Goal: Task Accomplishment & Management: Manage account settings

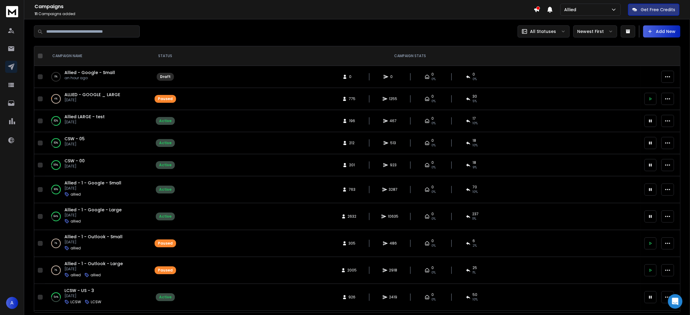
click at [116, 69] on td "0 % Allied - Google - Small an hour ago" at bounding box center [98, 77] width 106 height 22
click at [67, 72] on span "Allied - Google - Small" at bounding box center [89, 73] width 51 height 6
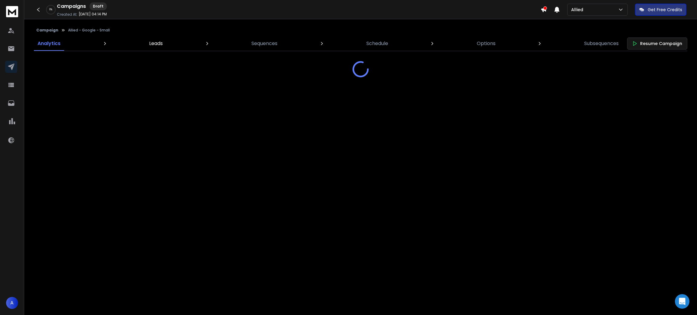
click at [162, 42] on p "Leads" at bounding box center [156, 43] width 14 height 7
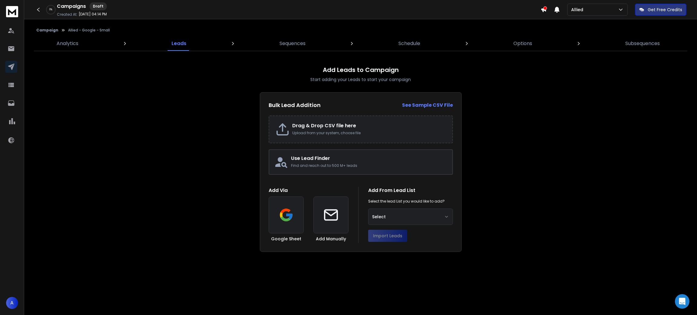
click at [330, 121] on div "Drag & Drop CSV file here Upload from your system, choose file" at bounding box center [361, 130] width 184 height 28
type input "**********"
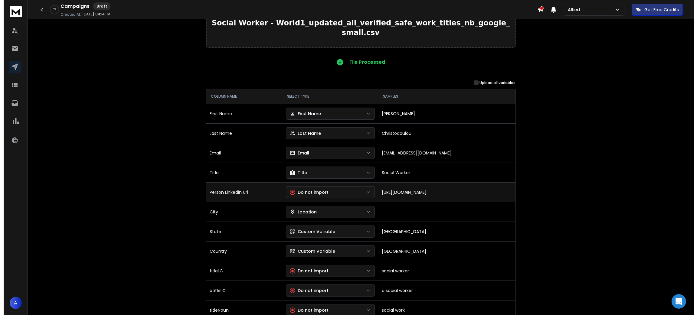
scroll to position [91, 0]
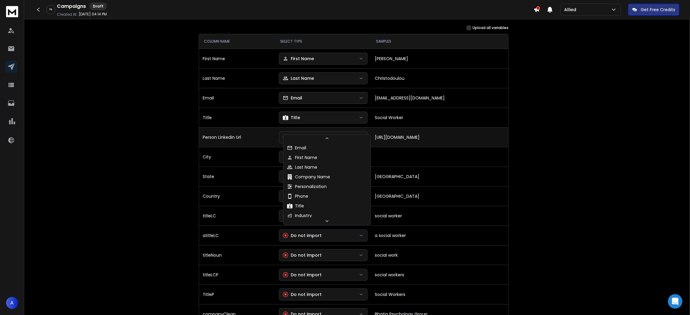
click at [304, 134] on div "Do not import" at bounding box center [302, 137] width 39 height 6
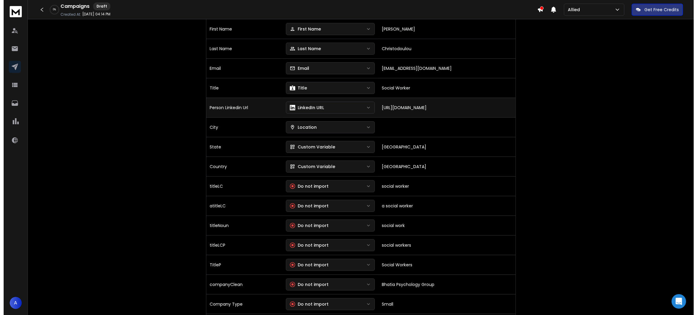
scroll to position [136, 0]
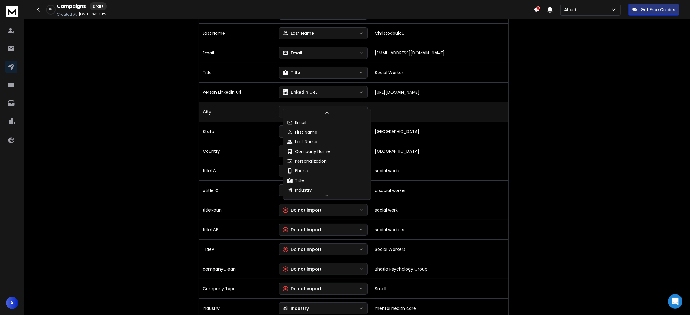
click at [301, 106] on button "Location" at bounding box center [323, 112] width 89 height 12
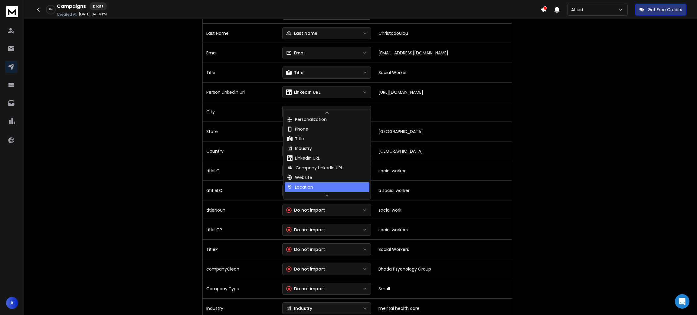
scroll to position [55, 0]
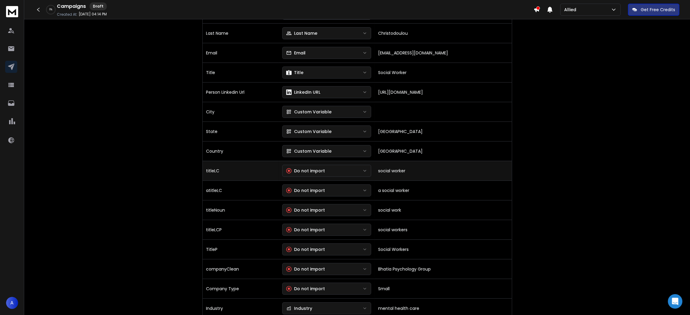
click at [306, 165] on button "Do not import" at bounding box center [326, 171] width 89 height 12
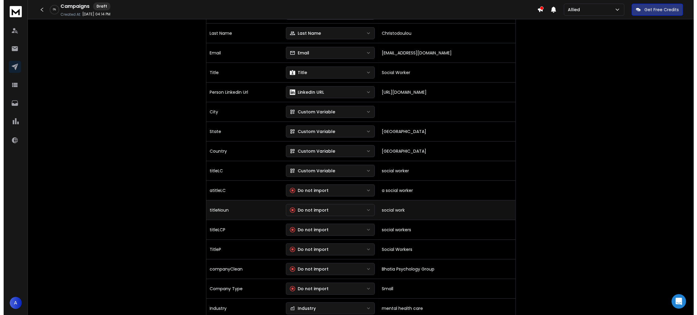
scroll to position [181, 0]
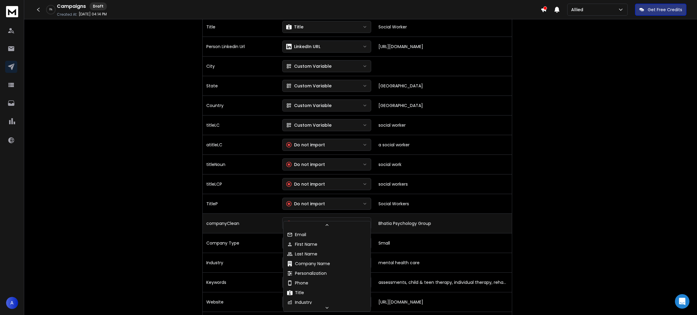
click at [302, 221] on div "Do not import" at bounding box center [305, 224] width 39 height 6
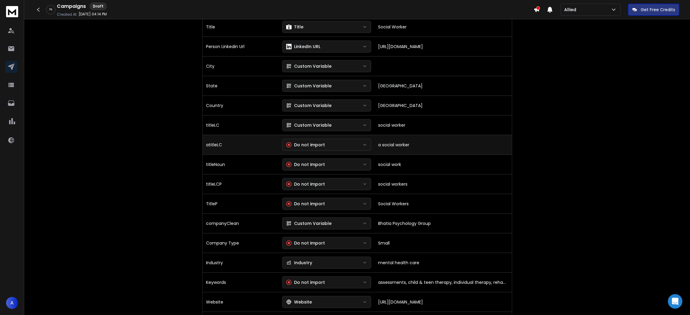
click at [331, 139] on button "Do not import" at bounding box center [326, 145] width 89 height 12
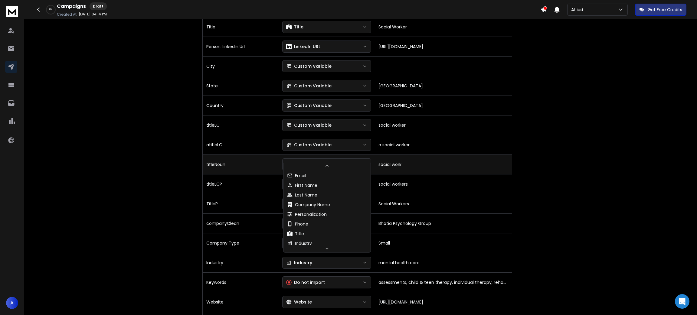
click at [312, 162] on div "Do not import" at bounding box center [305, 165] width 39 height 6
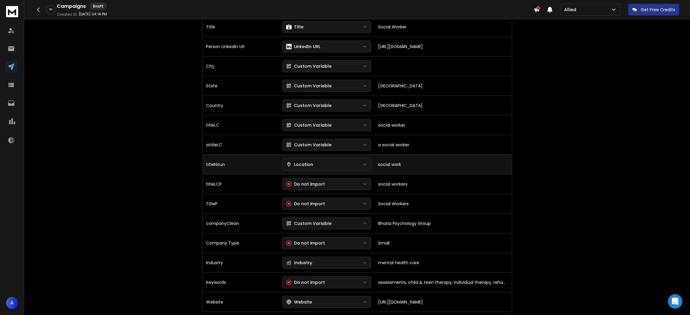
click at [308, 162] on div "Location" at bounding box center [299, 165] width 27 height 6
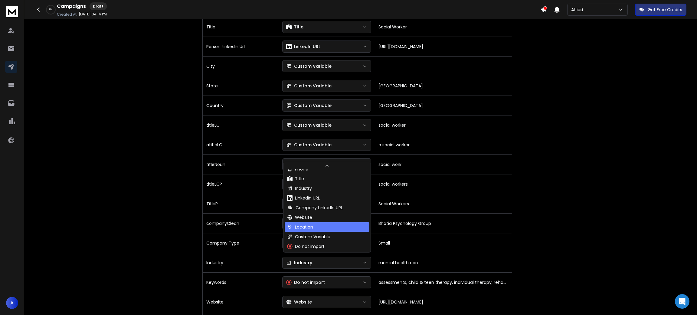
scroll to position [55, 0]
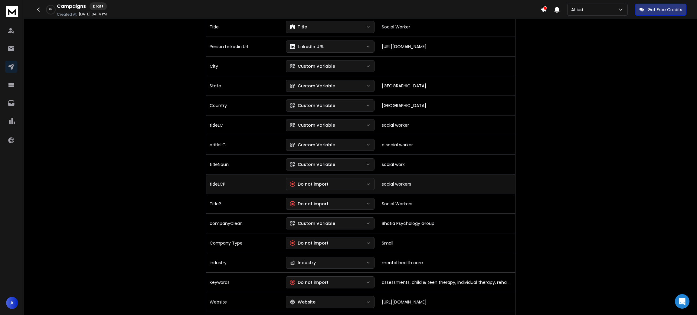
click at [316, 181] on div "Do not import" at bounding box center [309, 184] width 39 height 6
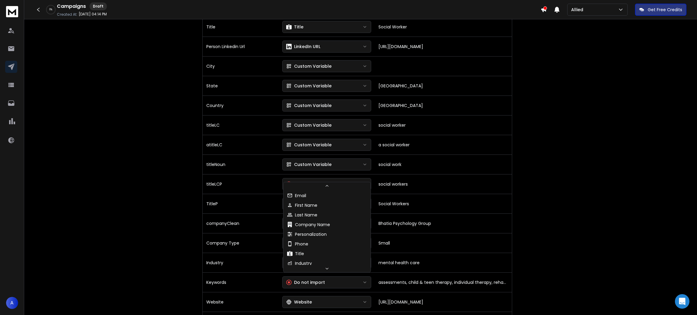
scroll to position [61, 0]
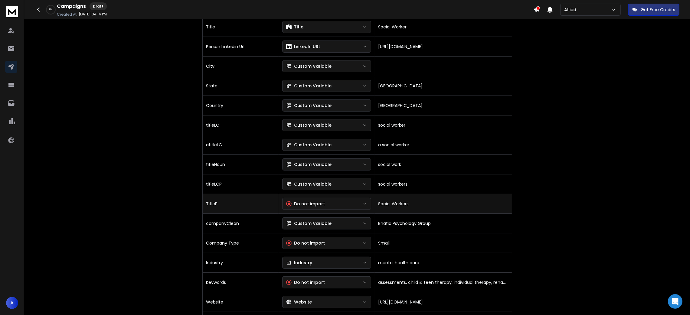
click at [319, 198] on button "Do not import" at bounding box center [326, 204] width 89 height 12
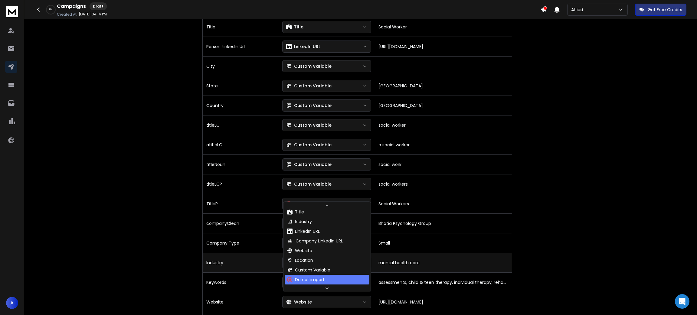
drag, startPoint x: 302, startPoint y: 266, endPoint x: 308, endPoint y: 257, distance: 11.2
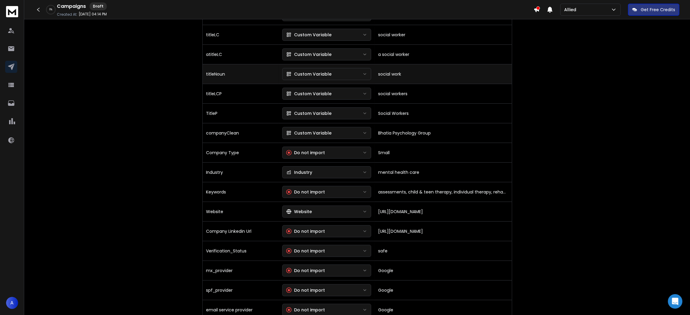
scroll to position [359, 0]
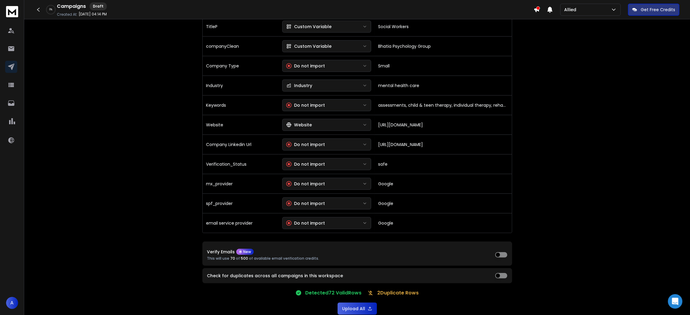
click at [355, 303] on button "Upload All" at bounding box center [357, 309] width 39 height 12
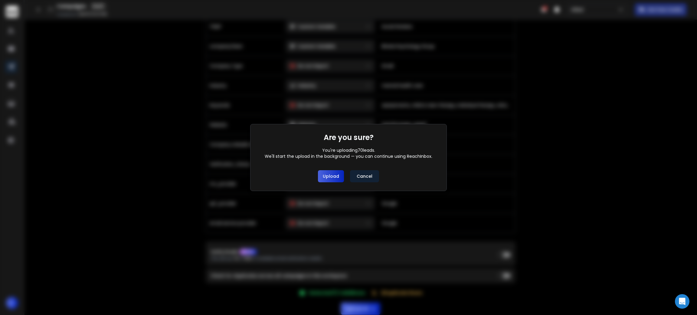
click at [330, 176] on button "Upload" at bounding box center [331, 176] width 26 height 12
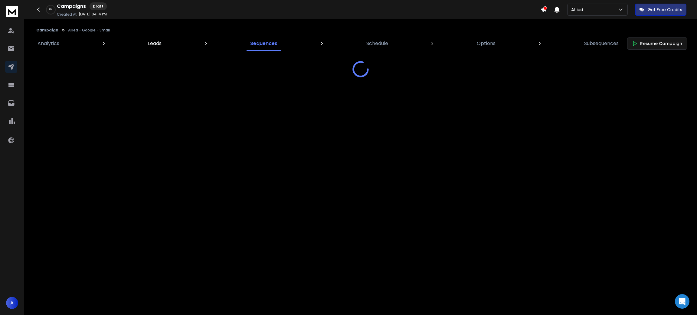
click at [156, 43] on p "Leads" at bounding box center [155, 43] width 14 height 7
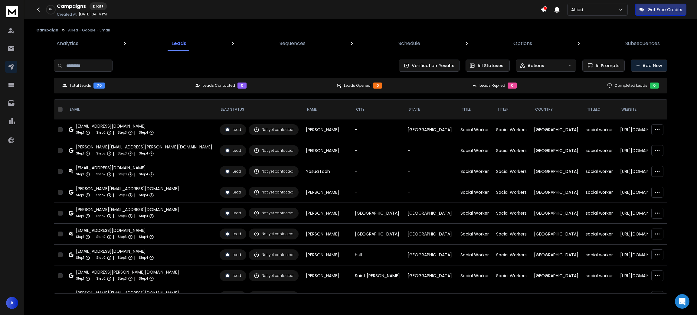
click at [649, 66] on button "Add New" at bounding box center [649, 66] width 37 height 12
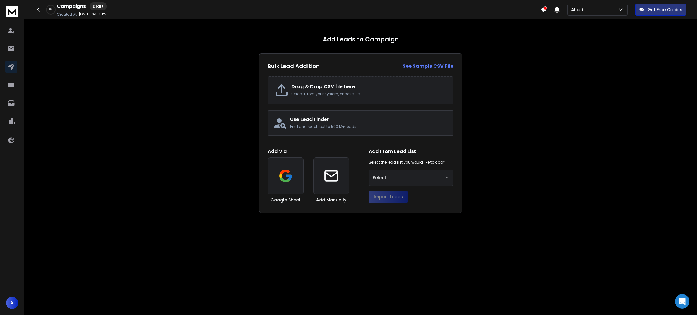
click at [336, 88] on h2 "Drag & Drop CSV file here" at bounding box center [368, 86] width 155 height 7
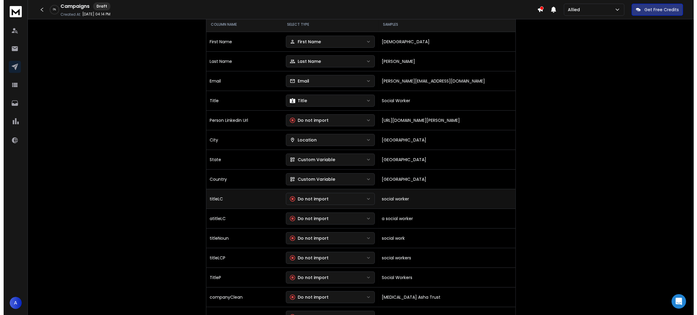
scroll to position [181, 0]
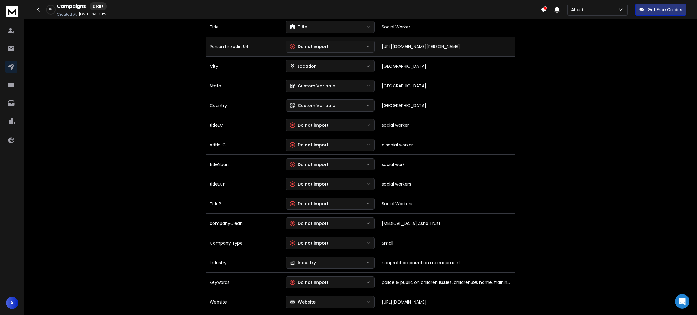
click at [315, 44] on div "Do not import" at bounding box center [309, 47] width 39 height 6
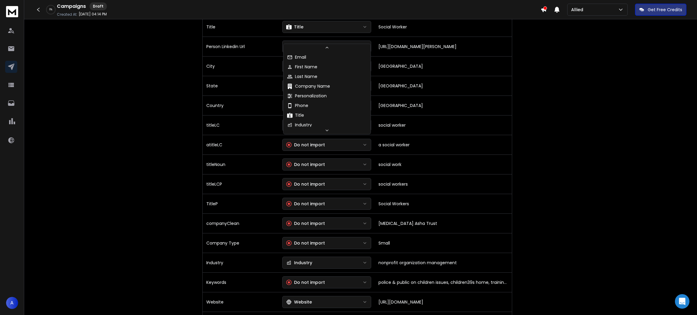
scroll to position [61, 0]
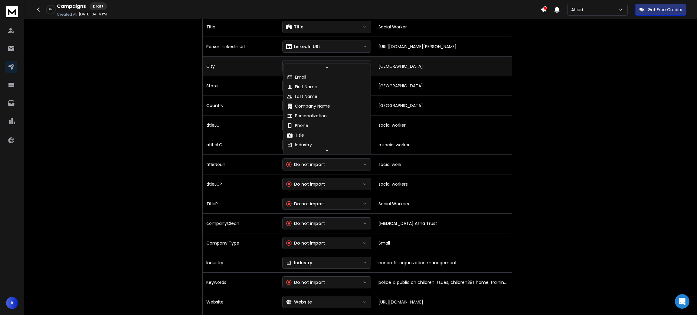
click at [324, 60] on button "Location" at bounding box center [326, 66] width 89 height 12
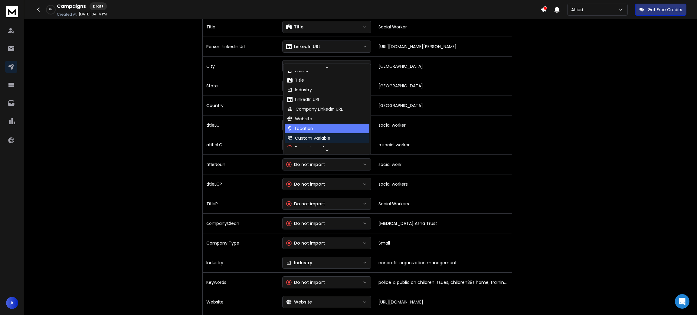
scroll to position [55, 0]
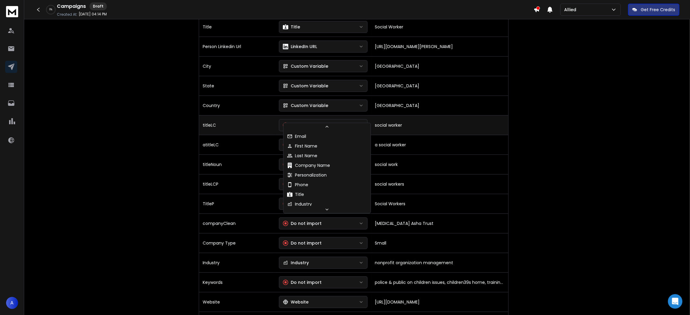
click at [313, 120] on button "Do not import" at bounding box center [323, 125] width 89 height 12
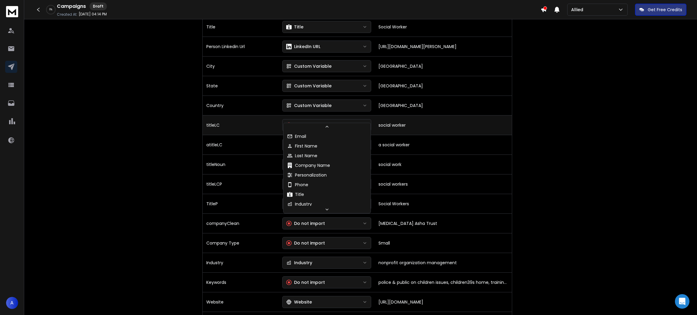
scroll to position [61, 0]
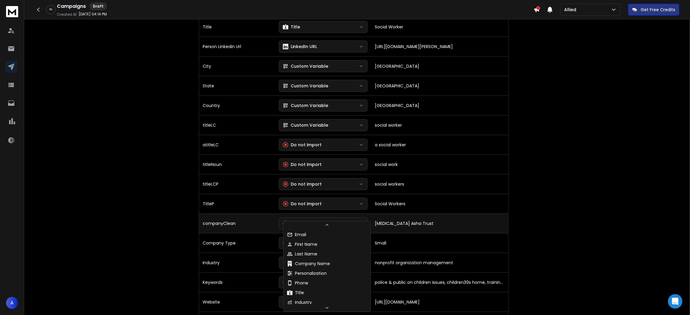
click at [302, 221] on div "Do not import" at bounding box center [302, 224] width 39 height 6
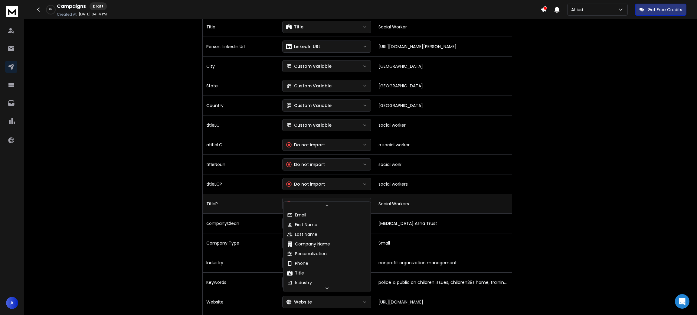
click at [308, 201] on div "Do not import" at bounding box center [305, 204] width 39 height 6
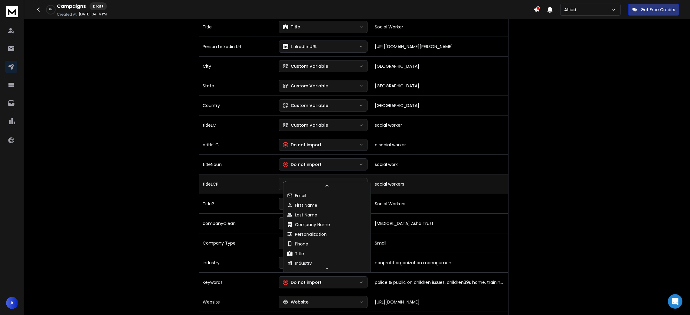
click at [312, 181] on div "Do not import" at bounding box center [302, 184] width 39 height 6
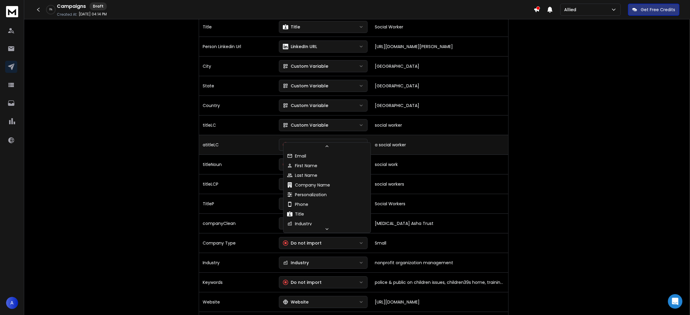
click at [309, 142] on div "Do not import" at bounding box center [302, 145] width 39 height 6
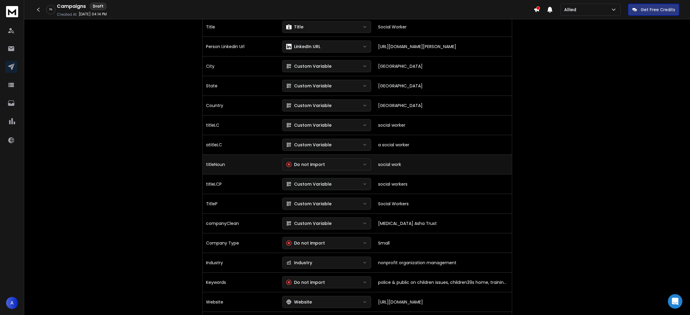
click at [317, 159] on button "Do not import" at bounding box center [326, 165] width 89 height 12
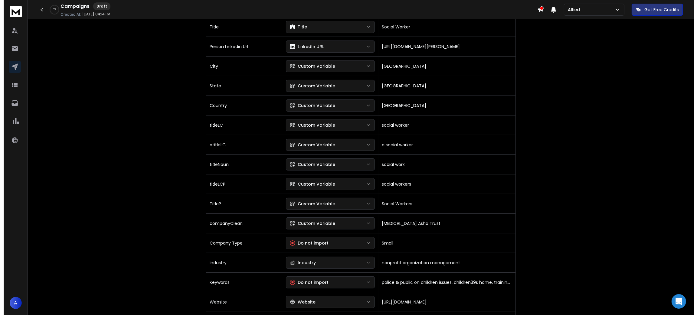
scroll to position [359, 0]
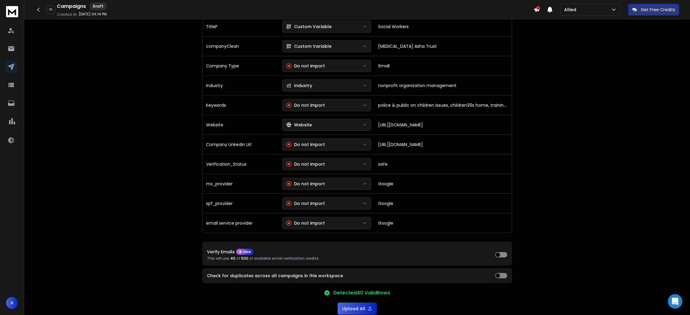
click at [355, 303] on button "Upload All" at bounding box center [357, 309] width 39 height 12
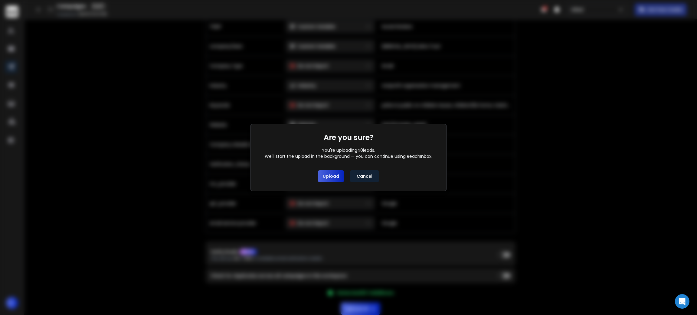
click at [331, 175] on button "Upload" at bounding box center [331, 176] width 26 height 12
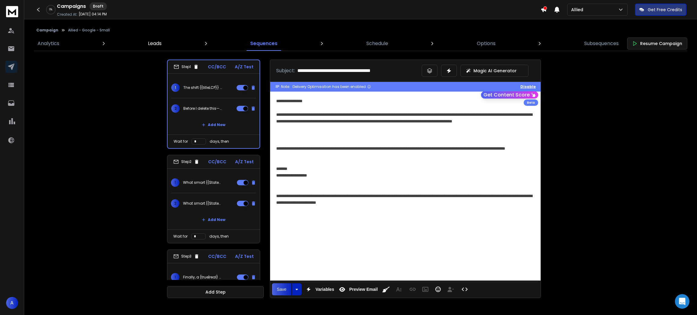
click at [149, 47] on p "Leads" at bounding box center [155, 43] width 14 height 7
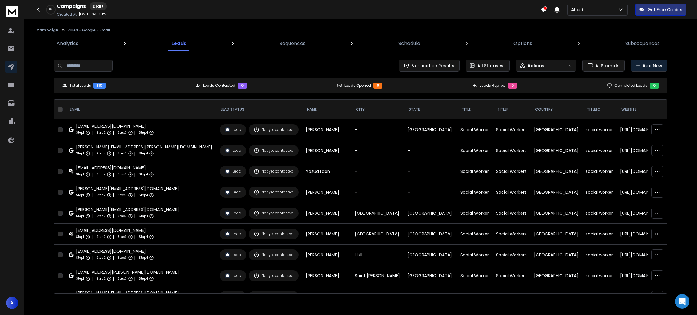
click at [639, 65] on icon at bounding box center [637, 65] width 3 height 0
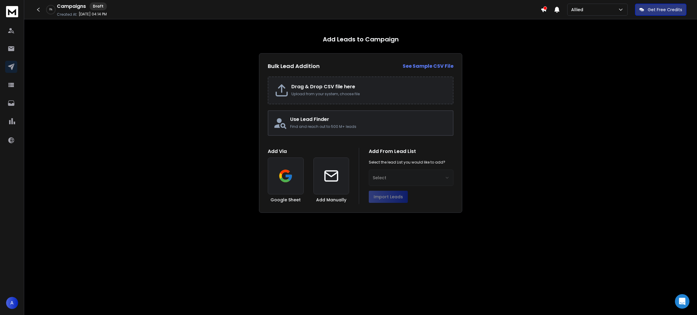
click at [322, 76] on div "Bulk Lead Addition See Sample CSV File Drag & Drop CSV file here Upload from yo…" at bounding box center [361, 99] width 186 height 74
click at [322, 93] on p "Upload from your system, choose file" at bounding box center [368, 94] width 155 height 5
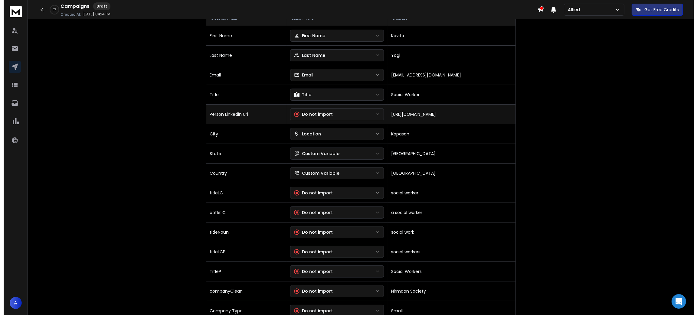
scroll to position [136, 0]
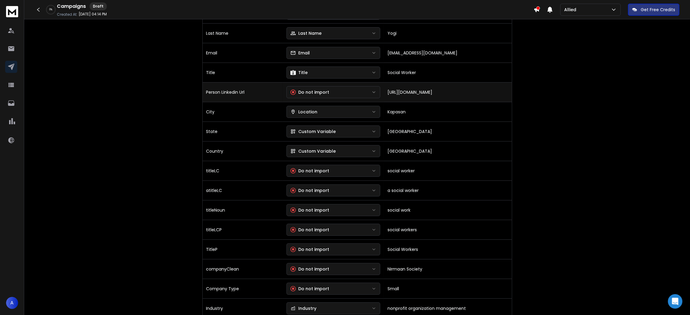
click at [314, 89] on div "Do not import" at bounding box center [309, 92] width 39 height 6
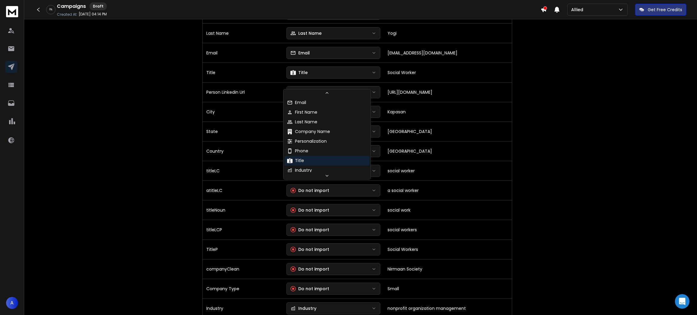
scroll to position [61, 0]
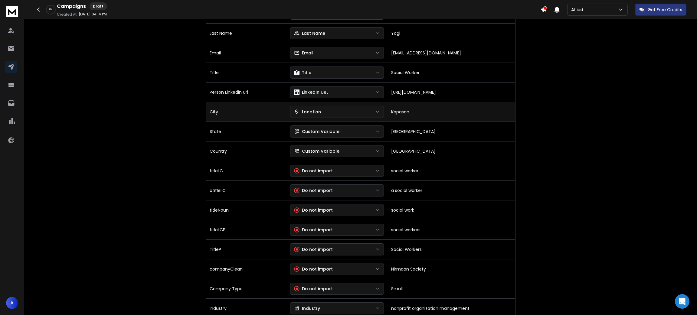
click at [332, 106] on button "Location" at bounding box center [337, 112] width 94 height 12
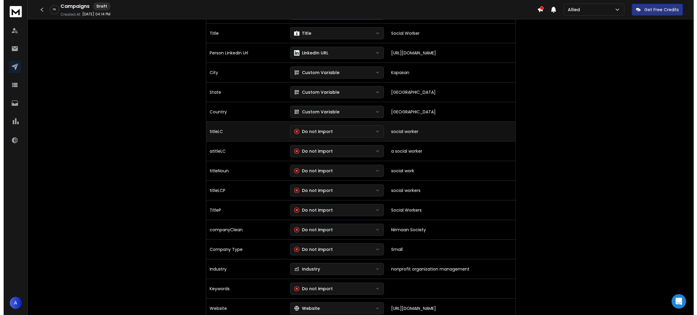
scroll to position [227, 0]
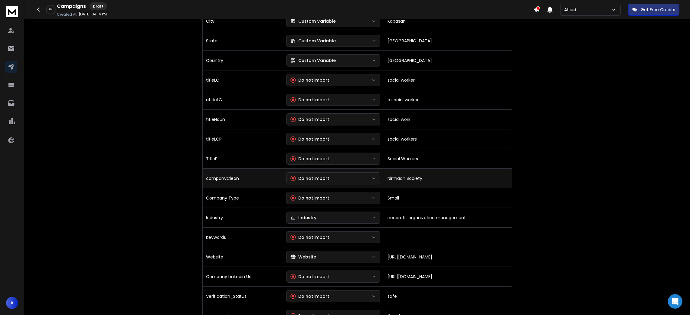
click at [315, 175] on div "Do not import" at bounding box center [309, 178] width 39 height 6
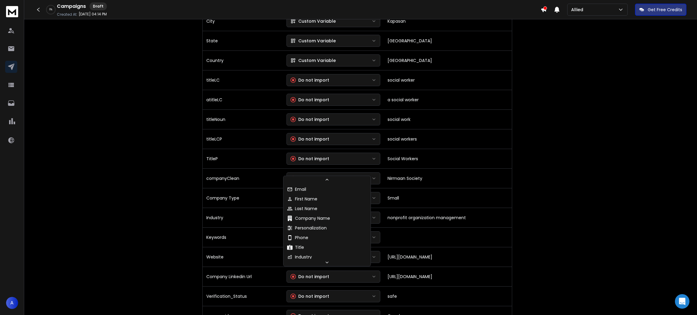
scroll to position [61, 0]
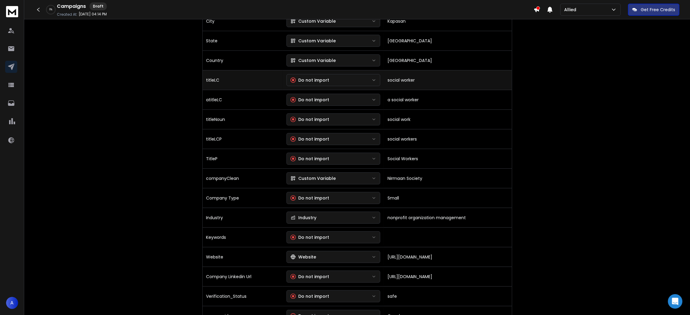
click at [308, 77] on div "Do not import" at bounding box center [309, 80] width 39 height 6
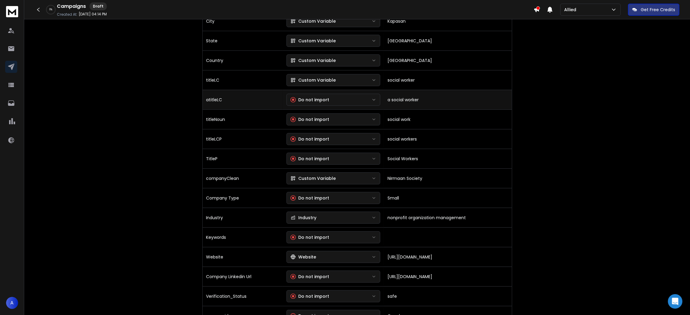
click at [312, 97] on div "Do not import" at bounding box center [309, 100] width 39 height 6
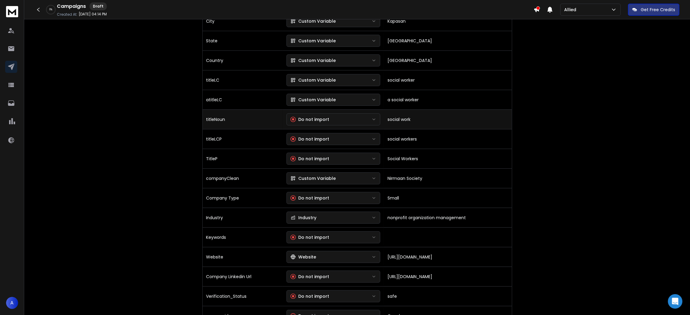
click at [319, 116] on div "Do not import" at bounding box center [309, 119] width 39 height 6
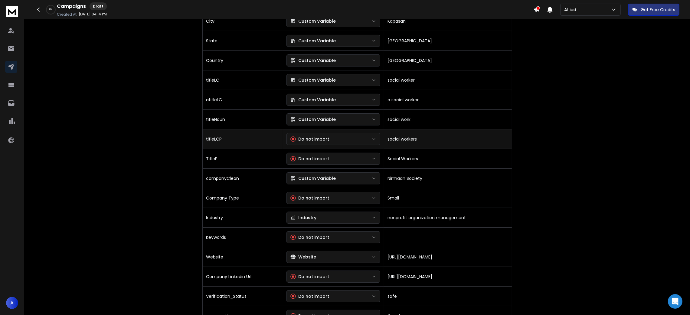
click at [332, 133] on button "Do not import" at bounding box center [333, 139] width 94 height 12
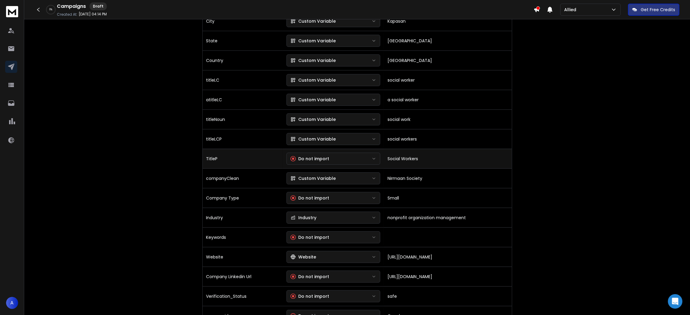
click at [345, 153] on button "Do not import" at bounding box center [333, 159] width 94 height 12
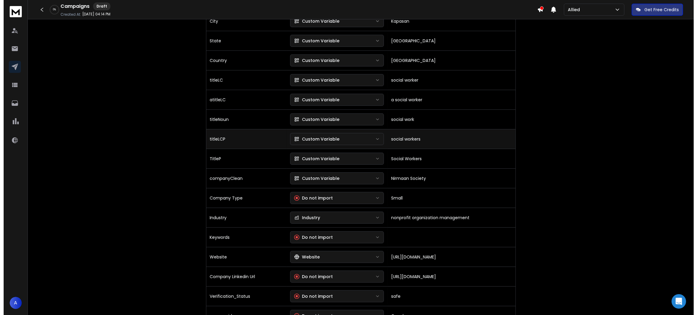
scroll to position [359, 0]
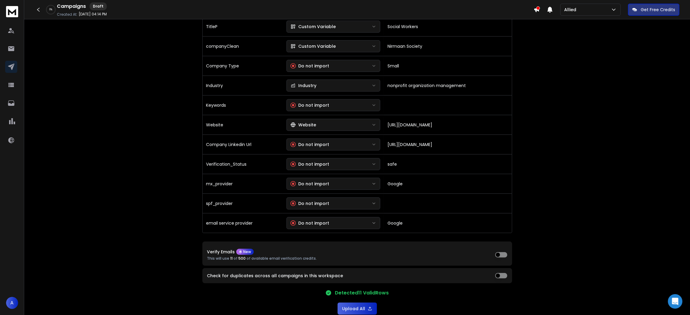
click at [352, 303] on button "Upload All" at bounding box center [357, 309] width 39 height 12
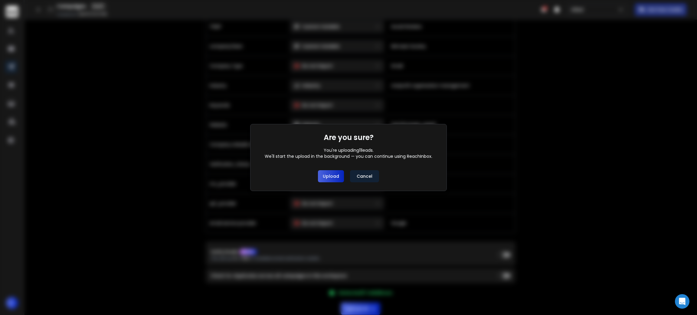
click at [336, 176] on button "Upload" at bounding box center [331, 176] width 26 height 12
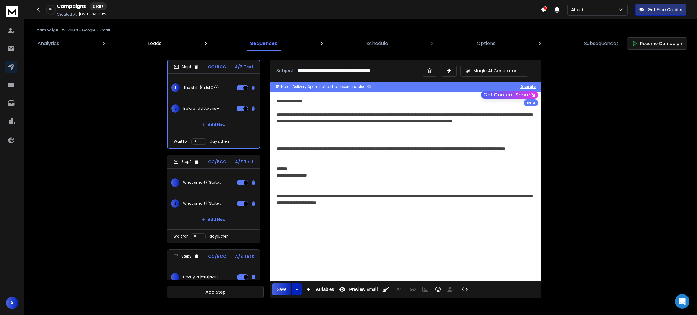
click at [158, 48] on link "Leads" at bounding box center [154, 43] width 21 height 15
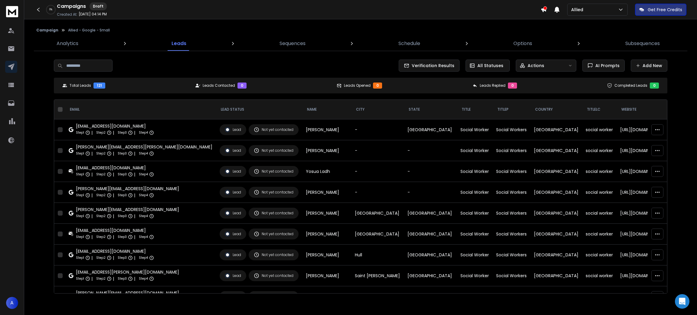
click at [653, 58] on div "Verification Results All Statuses Actions AI Prompts Add New Total Leads 121 Le…" at bounding box center [360, 173] width 653 height 233
click at [647, 67] on button "Add New" at bounding box center [649, 66] width 37 height 12
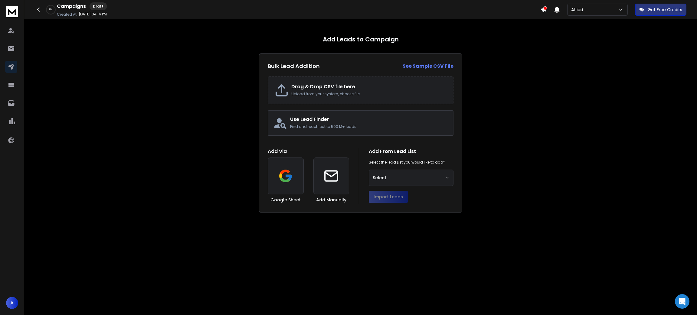
click at [327, 90] on h2 "Drag & Drop CSV file here" at bounding box center [368, 86] width 155 height 7
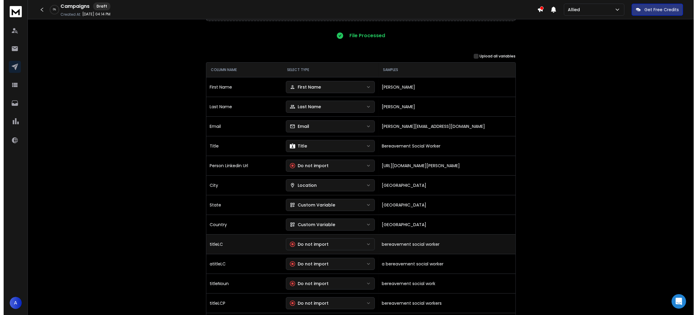
scroll to position [136, 0]
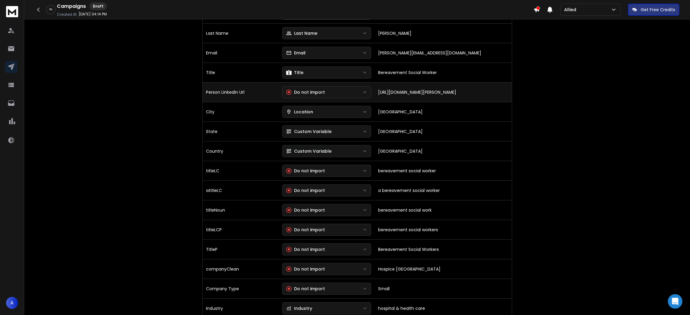
click at [320, 89] on div "Do not import" at bounding box center [305, 92] width 39 height 6
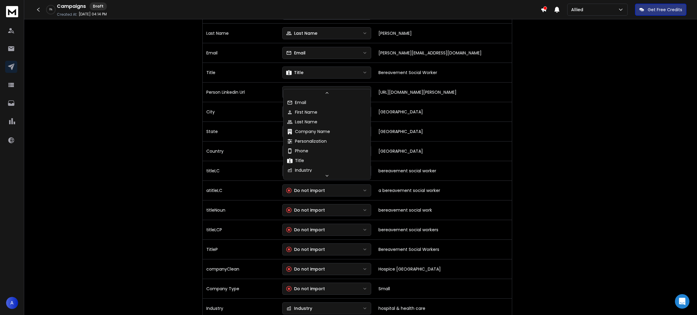
scroll to position [61, 0]
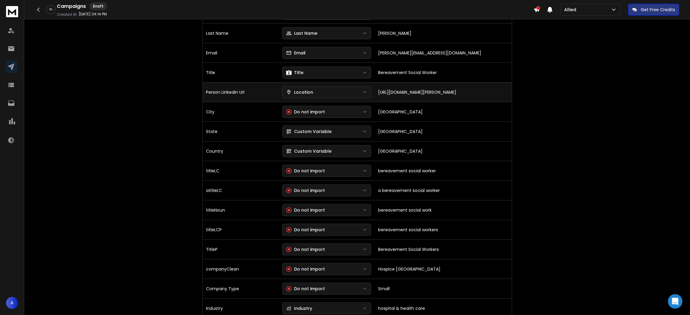
click at [333, 86] on button "Location" at bounding box center [326, 92] width 89 height 12
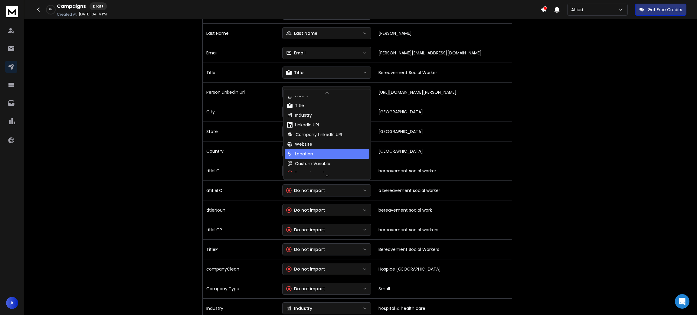
scroll to position [55, 0]
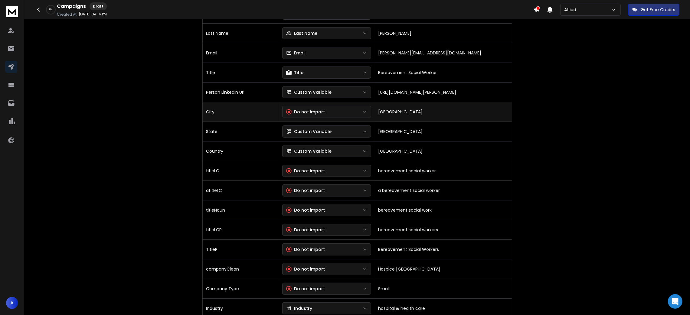
click at [331, 106] on button "Do not import" at bounding box center [326, 112] width 89 height 12
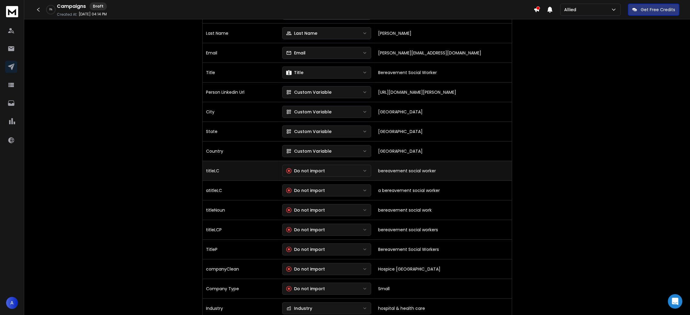
click at [331, 165] on button "Do not import" at bounding box center [326, 171] width 89 height 12
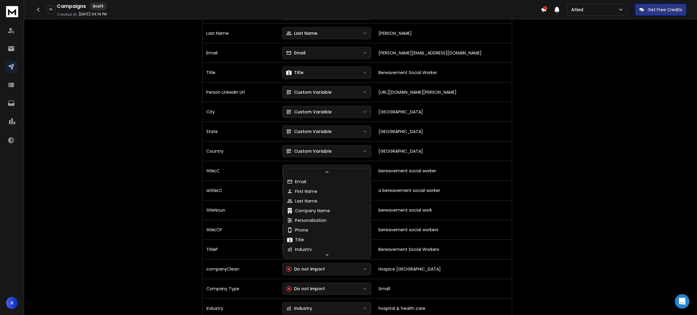
scroll to position [61, 0]
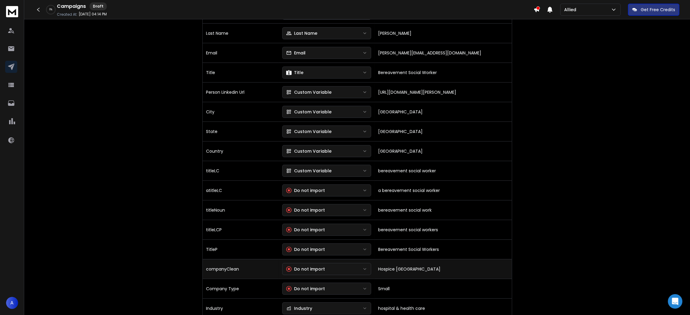
click at [333, 263] on button "Do not import" at bounding box center [326, 269] width 89 height 12
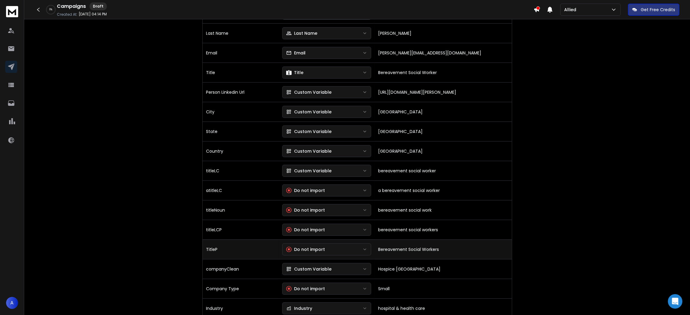
click at [349, 244] on button "Do not import" at bounding box center [326, 250] width 89 height 12
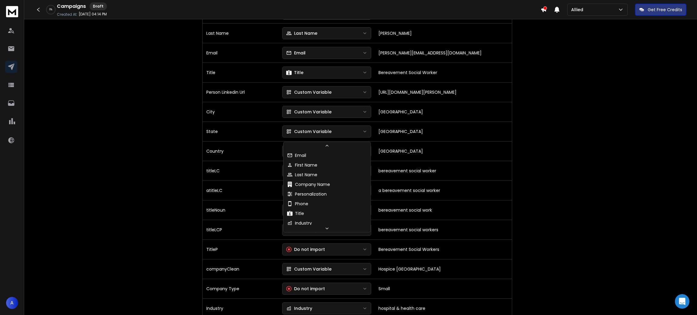
scroll to position [55, 0]
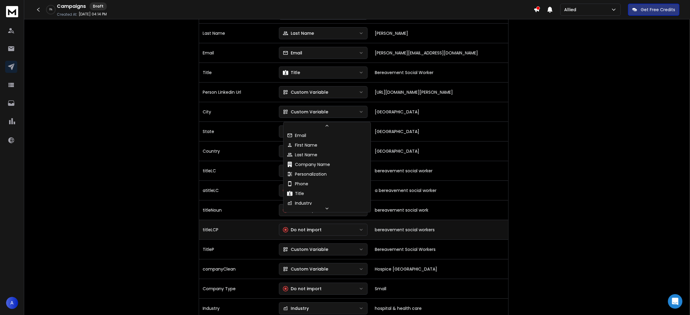
click at [348, 224] on button "Do not import" at bounding box center [323, 230] width 89 height 12
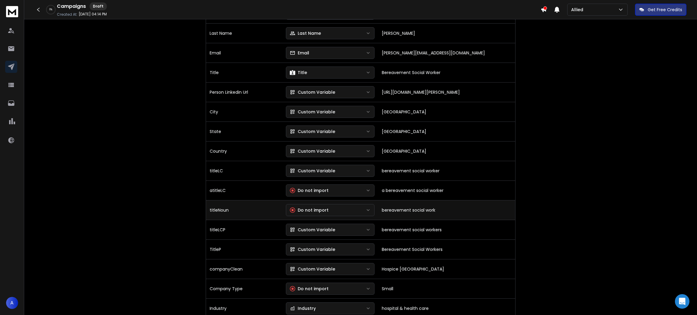
click at [349, 204] on button "Do not import" at bounding box center [330, 210] width 89 height 12
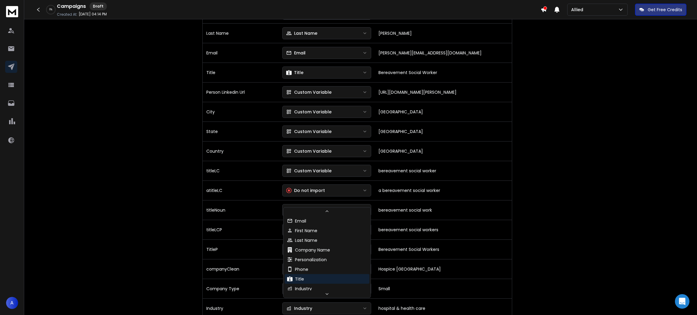
scroll to position [61, 0]
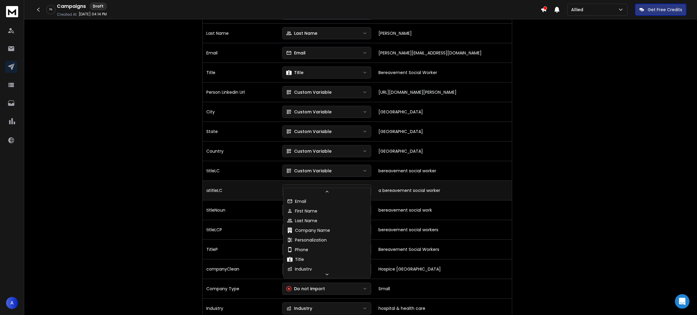
click at [340, 185] on button "Do not import" at bounding box center [326, 191] width 89 height 12
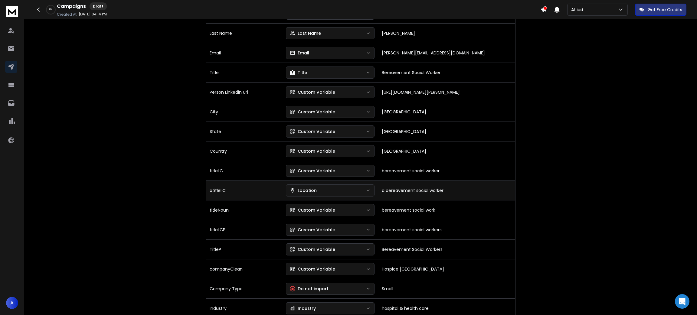
click at [344, 185] on button "Location" at bounding box center [330, 191] width 89 height 12
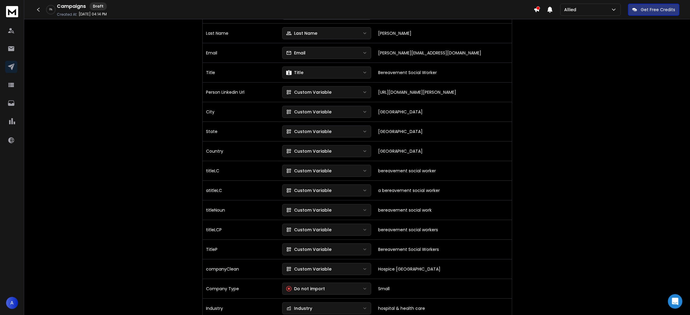
scroll to position [359, 0]
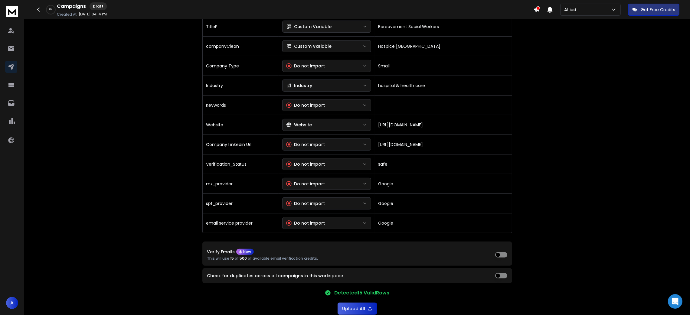
click at [366, 303] on button "Upload All" at bounding box center [357, 309] width 39 height 12
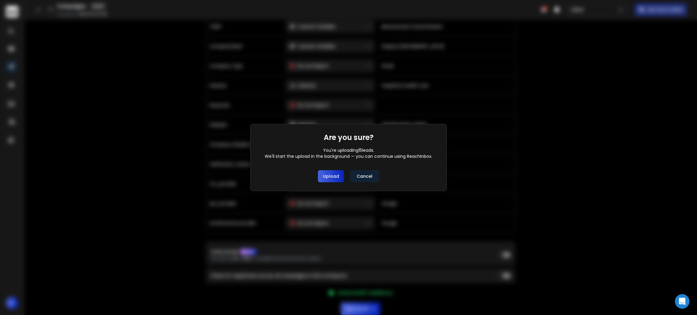
click at [337, 174] on button "Upload" at bounding box center [331, 176] width 26 height 12
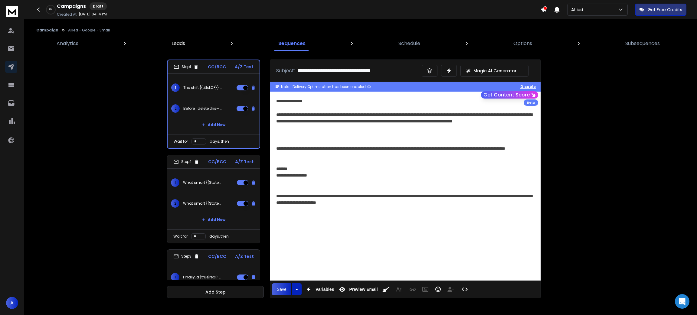
click at [179, 48] on link "Leads" at bounding box center [178, 43] width 21 height 15
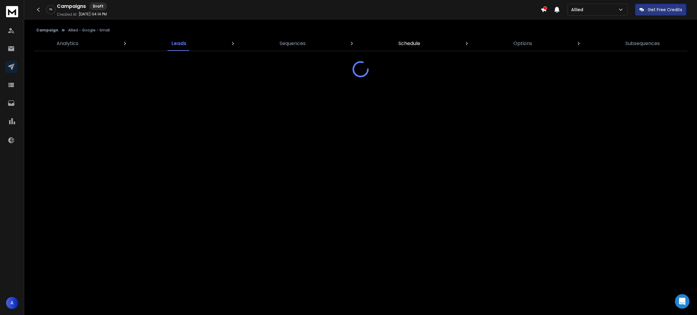
click at [402, 46] on p "Schedule" at bounding box center [409, 43] width 22 height 7
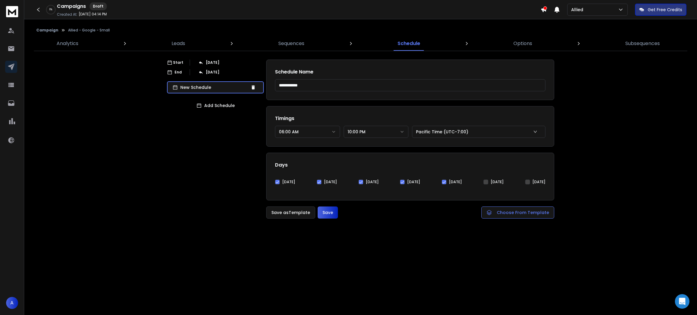
click at [334, 213] on button "Save" at bounding box center [328, 213] width 20 height 12
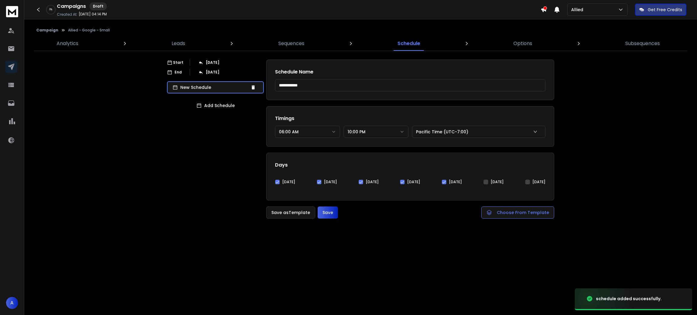
click at [371, 133] on button "10:00 PM" at bounding box center [376, 132] width 65 height 12
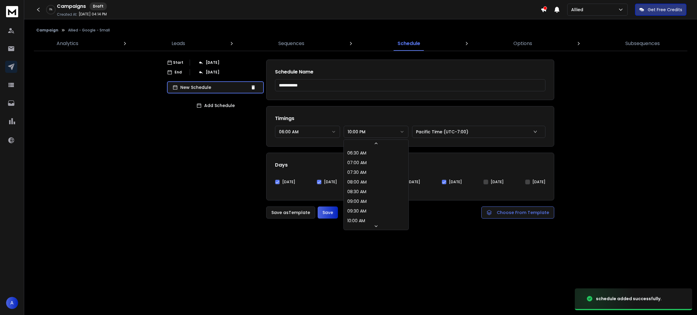
scroll to position [235, 0]
select select "********"
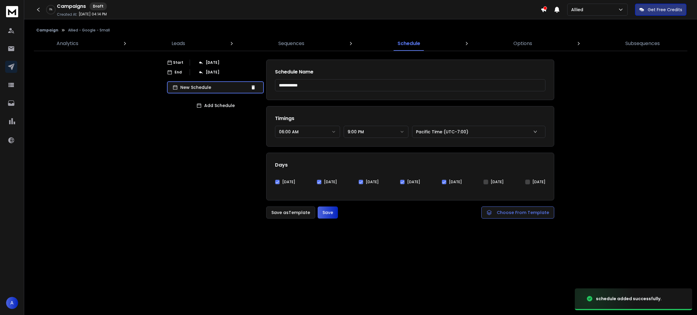
drag, startPoint x: 322, startPoint y: 215, endPoint x: 340, endPoint y: 217, distance: 18.3
click at [322, 215] on button "Save" at bounding box center [328, 213] width 20 height 12
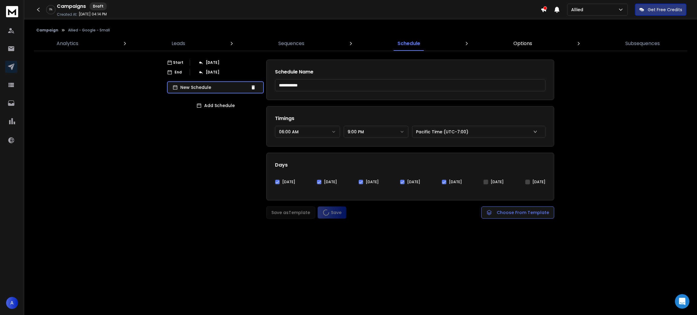
click at [516, 47] on p "Options" at bounding box center [522, 43] width 19 height 7
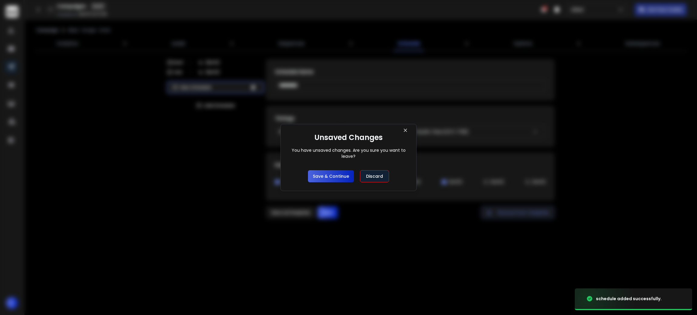
click at [319, 181] on button "Save & Continue" at bounding box center [331, 176] width 46 height 12
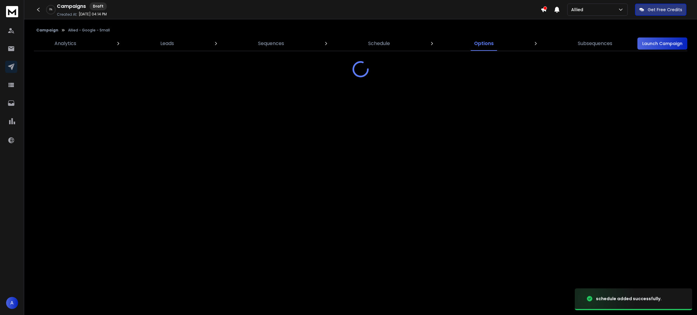
select select "*"
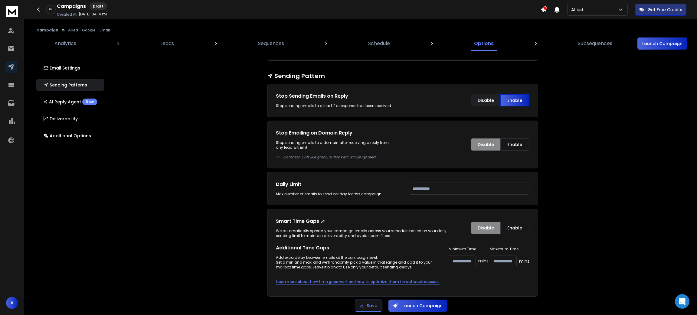
scroll to position [181, 0]
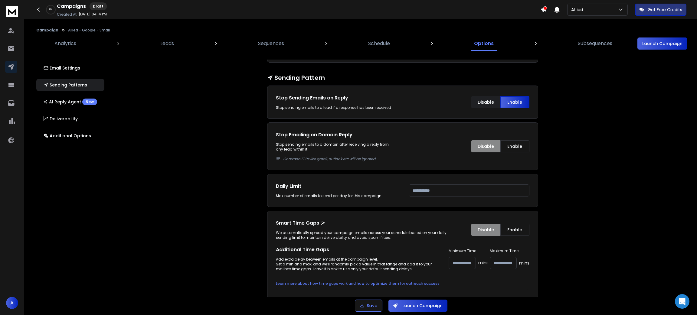
drag, startPoint x: 466, startPoint y: 187, endPoint x: 361, endPoint y: 188, distance: 104.7
click at [361, 188] on div "Daily Limit Max number of emails to send per day for this campaign ****" at bounding box center [402, 191] width 253 height 16
type input "***"
click at [505, 232] on button "Enable" at bounding box center [514, 230] width 29 height 12
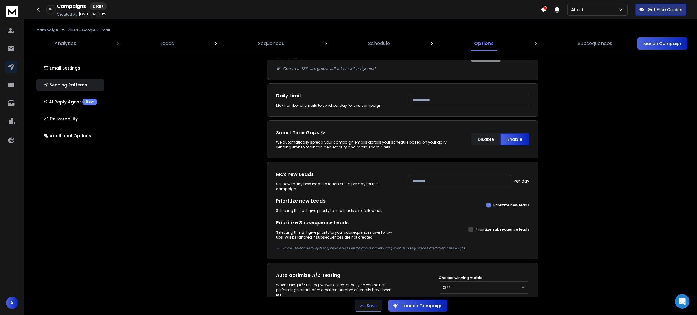
scroll to position [318, 0]
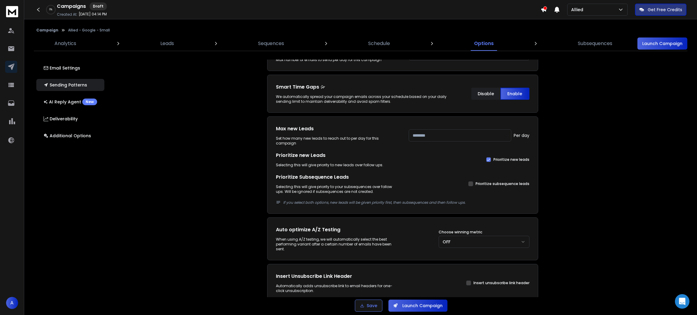
drag, startPoint x: 467, startPoint y: 133, endPoint x: 368, endPoint y: 136, distance: 98.9
click at [368, 136] on div "Max new Leads Set how many new leads to reach out to per day for this campaign …" at bounding box center [402, 135] width 253 height 21
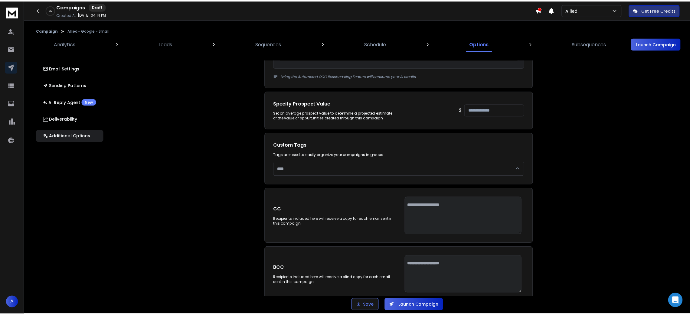
scroll to position [1187, 0]
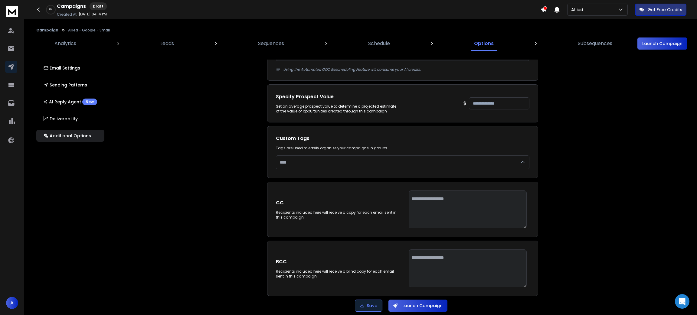
type input "***"
click at [366, 305] on button "Save" at bounding box center [369, 306] width 28 height 12
click at [37, 7] on icon at bounding box center [38, 9] width 5 height 5
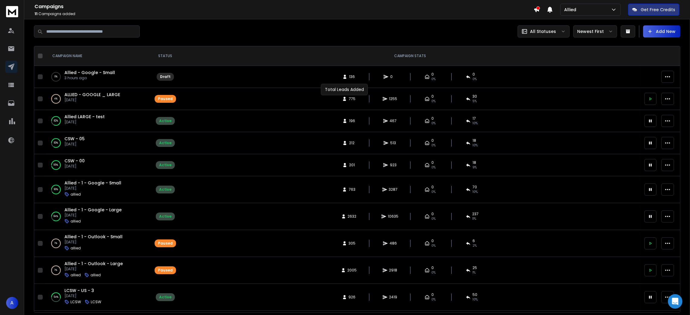
click at [344, 99] on div "775" at bounding box center [348, 98] width 18 height 5
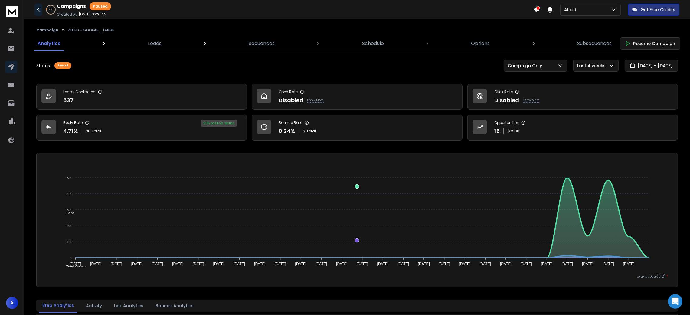
click at [36, 12] on button at bounding box center [38, 10] width 8 height 12
